Goal: Information Seeking & Learning: Check status

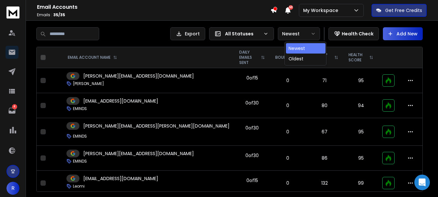
click at [292, 34] on button "Newest" at bounding box center [299, 33] width 42 height 13
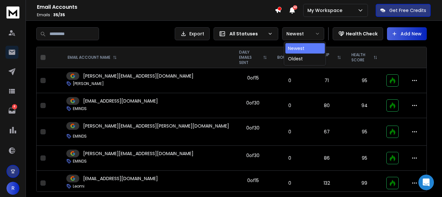
click at [275, 34] on div "All Statuses" at bounding box center [246, 33] width 65 height 13
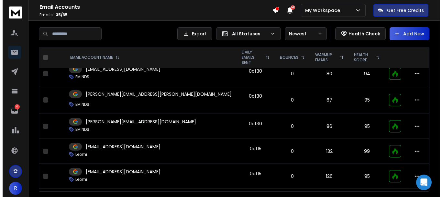
scroll to position [97, 0]
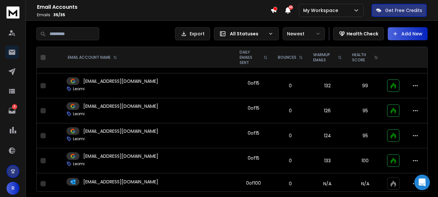
click at [249, 32] on p "All Statuses" at bounding box center [248, 33] width 36 height 6
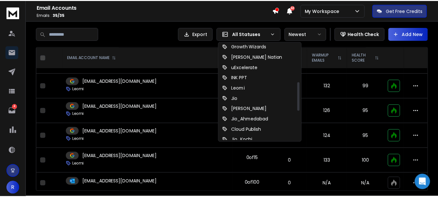
scroll to position [130, 0]
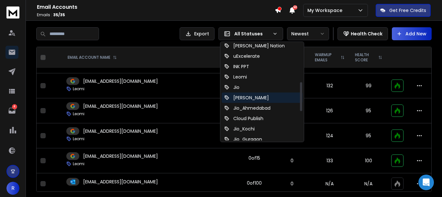
click at [248, 94] on div "[PERSON_NAME]" at bounding box center [262, 97] width 81 height 10
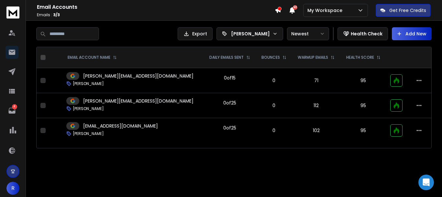
click at [4, 73] on div "4 R" at bounding box center [13, 98] width 26 height 197
click at [11, 73] on icon at bounding box center [12, 72] width 8 height 8
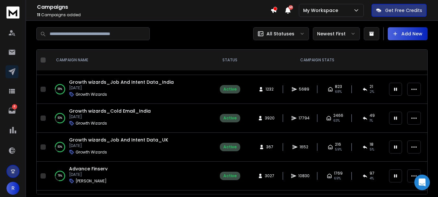
scroll to position [162, 0]
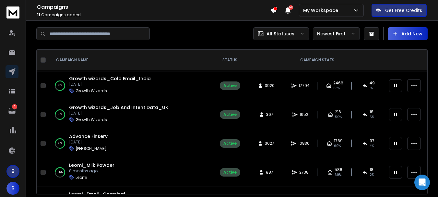
click at [96, 135] on span "Advance Finserv" at bounding box center [88, 136] width 39 height 6
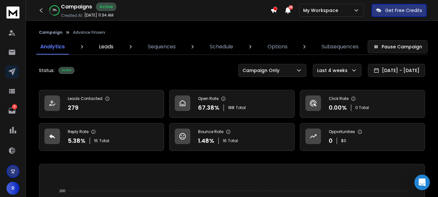
click at [100, 45] on p "Leads" at bounding box center [106, 47] width 15 height 8
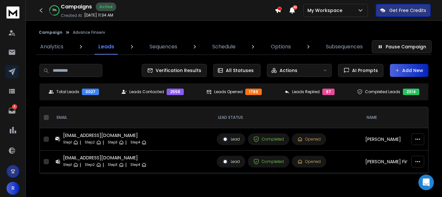
click at [90, 92] on div "3027" at bounding box center [90, 91] width 17 height 6
copy div "3027"
click at [171, 87] on div "Total Leads 3027 Leads Contacted 2558 Leads Opened 1769 Leads Replied 97 Comple…" at bounding box center [234, 91] width 389 height 17
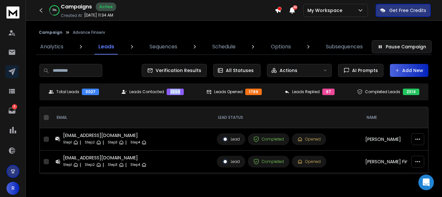
click at [171, 87] on div "Total Leads 3027 Leads Contacted 2558 Leads Opened 1769 Leads Replied 97 Comple…" at bounding box center [234, 91] width 389 height 17
copy div "2558"
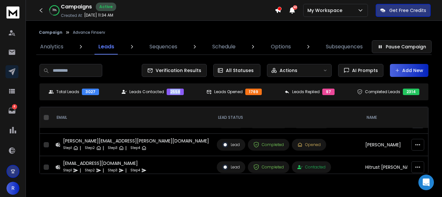
scroll to position [421, 0]
